Goal: Check status

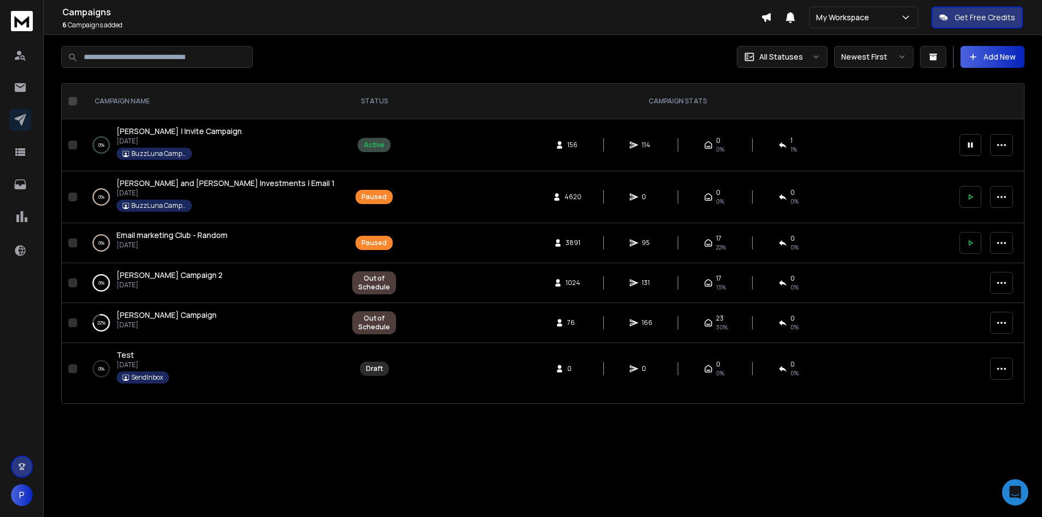
click at [403, 135] on td "156 114 0 0% 1 1 %" at bounding box center [678, 145] width 550 height 52
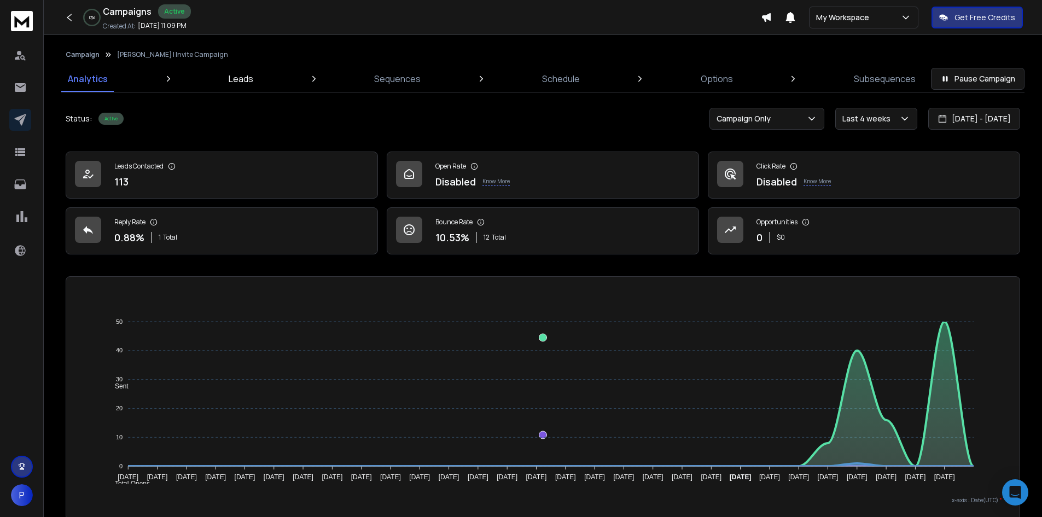
click at [228, 77] on link "Leads" at bounding box center [241, 79] width 38 height 26
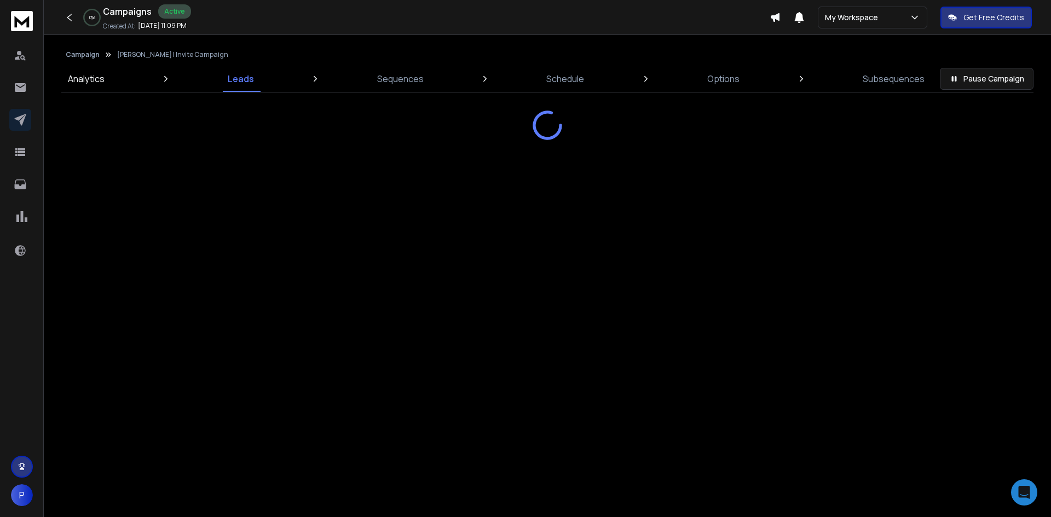
click at [105, 78] on p "Analytics" at bounding box center [86, 78] width 37 height 13
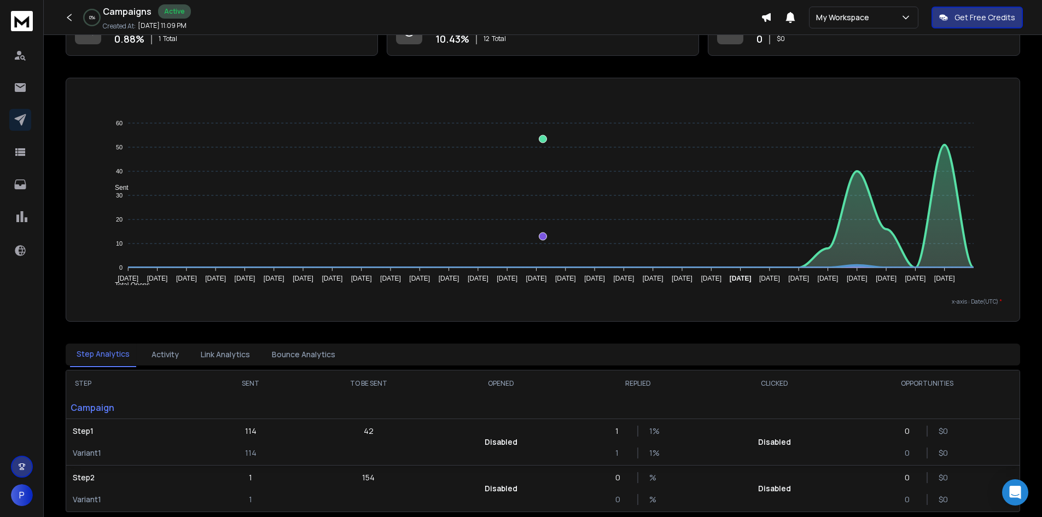
scroll to position [213, 0]
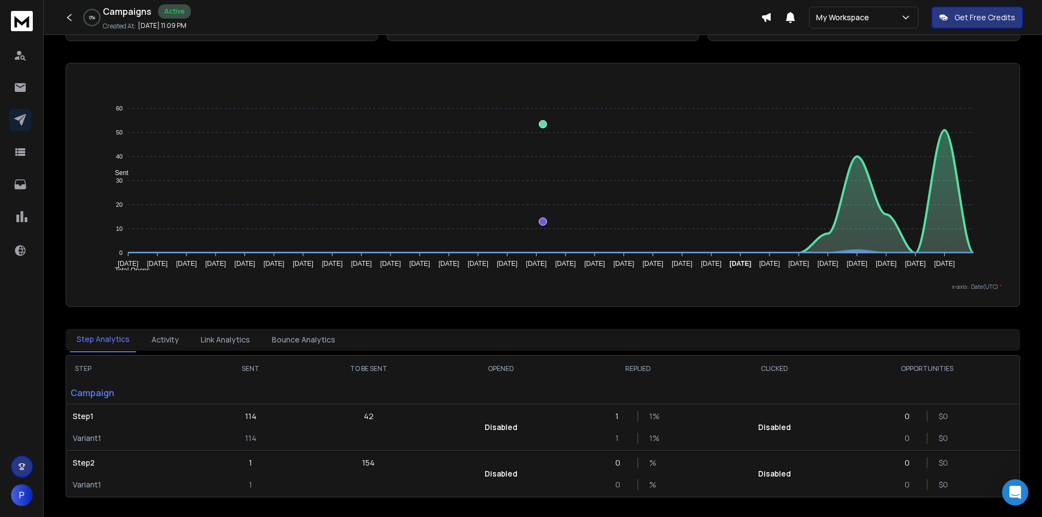
click at [979, 320] on div "Leads Contacted 114 Open Rate Disabled Know More Click Rate Disabled Know More …" at bounding box center [543, 220] width 955 height 564
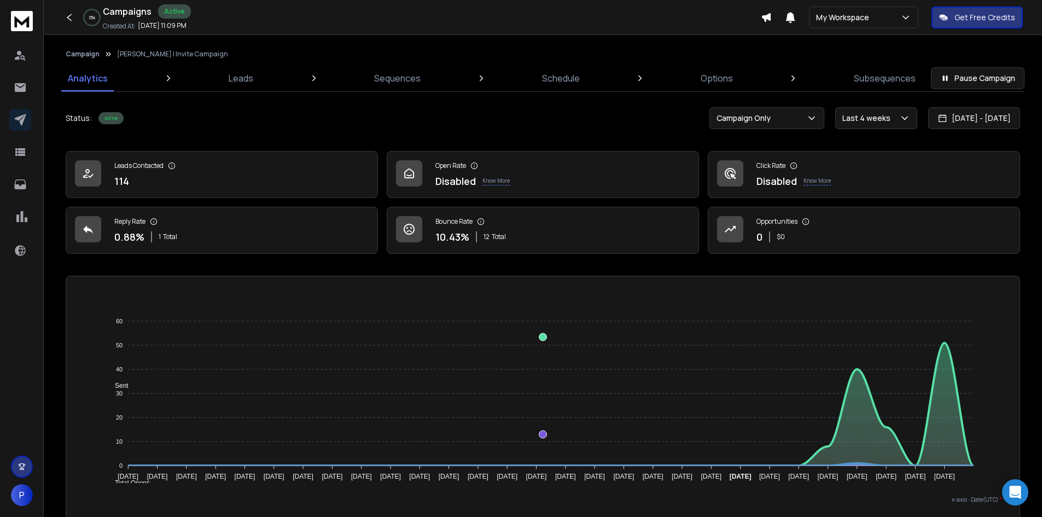
scroll to position [0, 0]
